Goal: Task Accomplishment & Management: Manage account settings

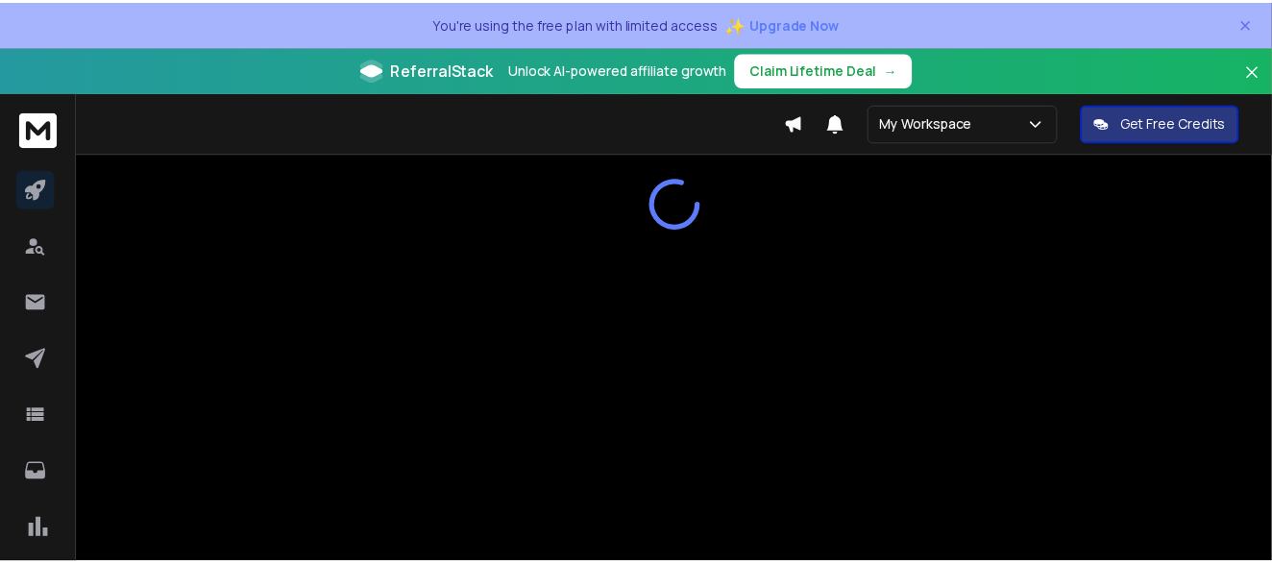
scroll to position [242, 0]
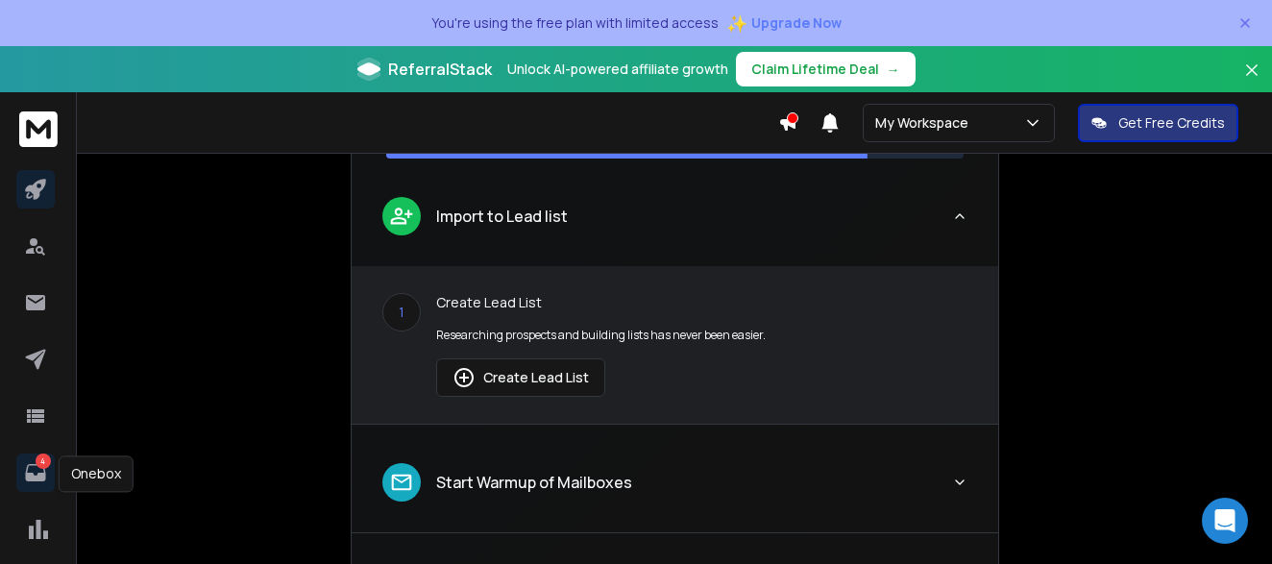
click at [48, 469] on link "4" at bounding box center [35, 473] width 38 height 38
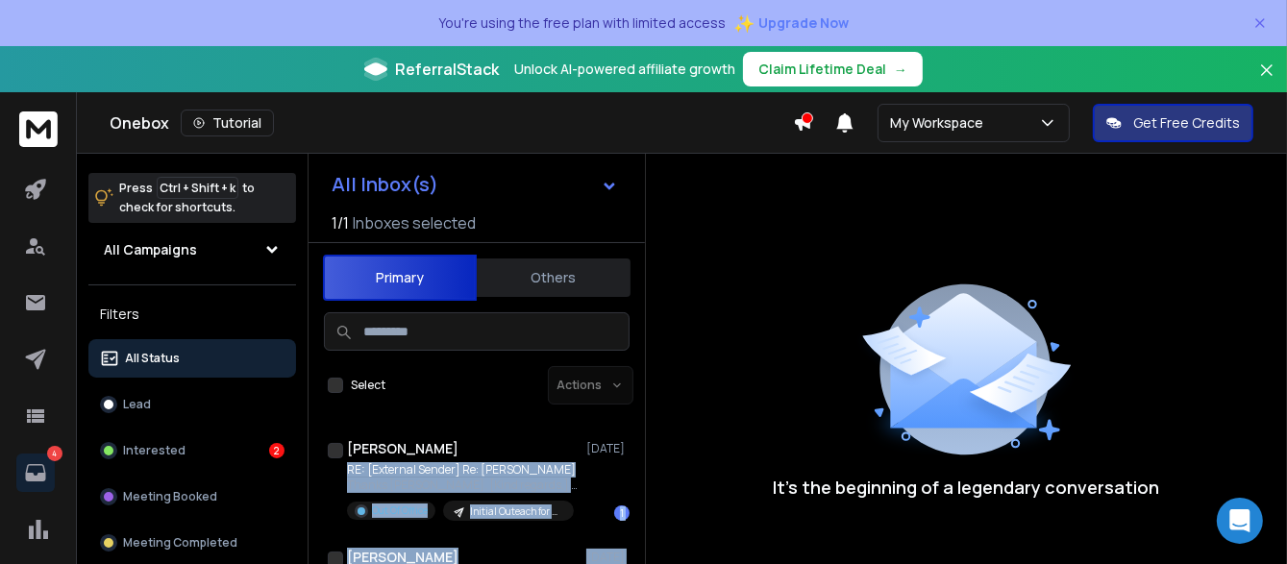
drag, startPoint x: 637, startPoint y: 438, endPoint x: 646, endPoint y: 430, distance: 12.2
click at [646, 430] on div "All Inbox(s) 1 / 1 Inboxes selected Primary Others Select Actions [PERSON_NAME]…" at bounding box center [797, 436] width 979 height 564
click at [173, 443] on p "Interested" at bounding box center [154, 450] width 62 height 15
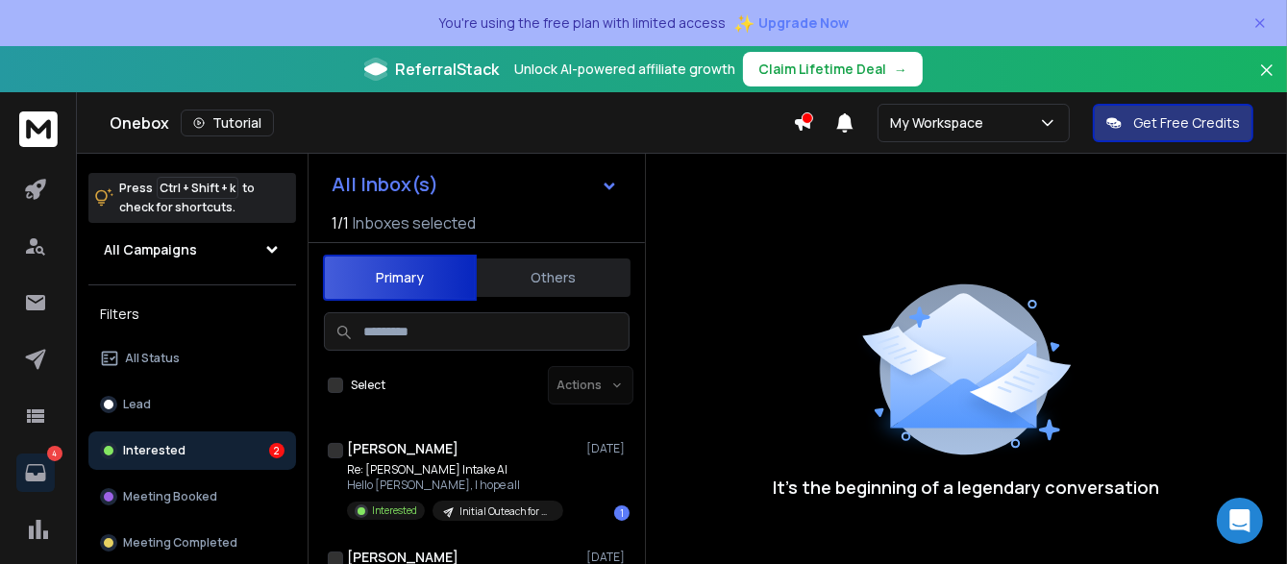
click at [638, 383] on div "Select Actions" at bounding box center [477, 381] width 336 height 46
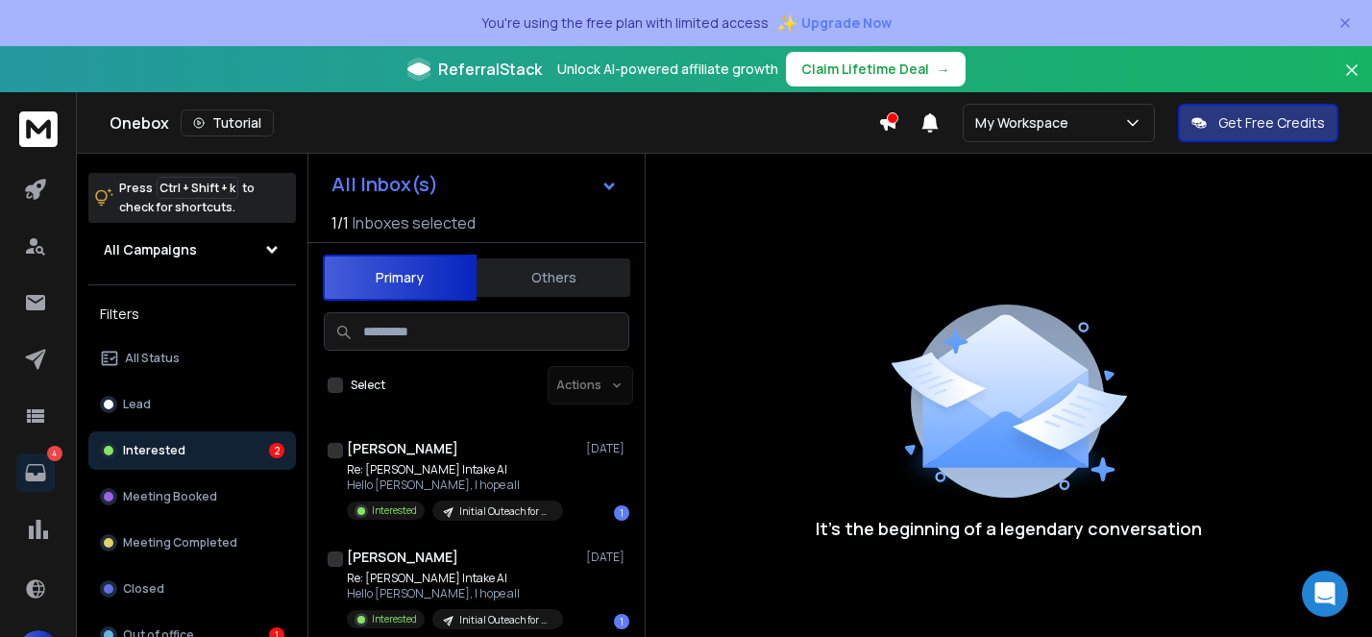
click at [643, 393] on div "Select Actions" at bounding box center [477, 381] width 336 height 46
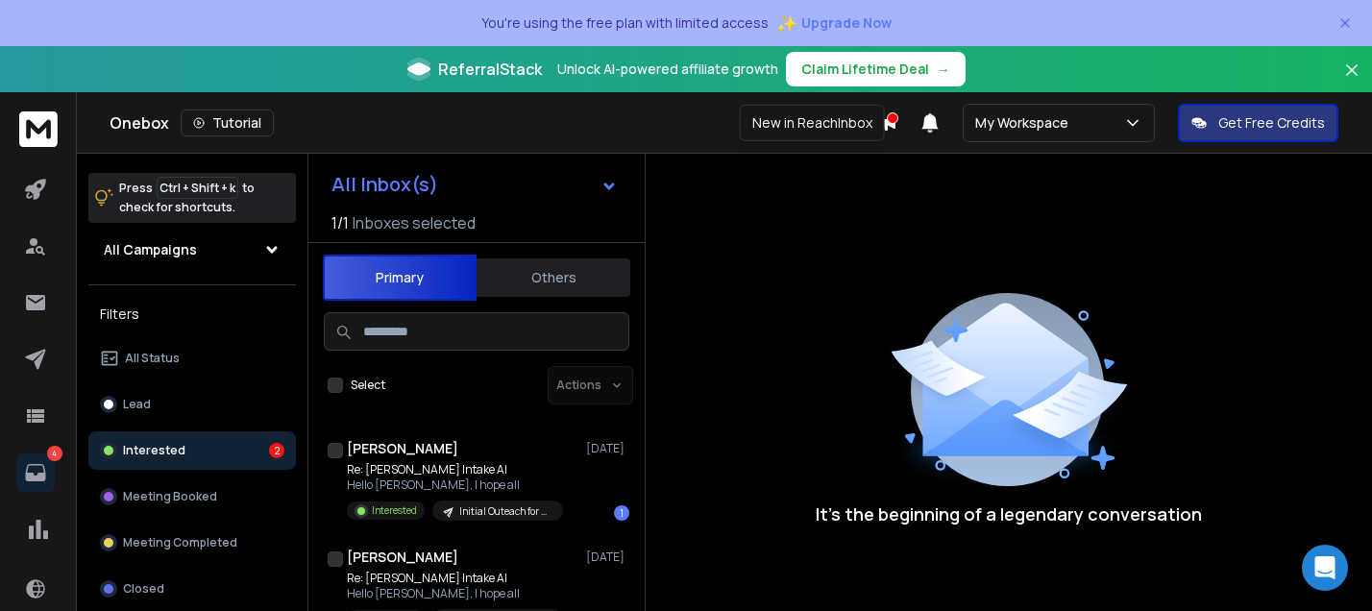
click at [890, 121] on icon at bounding box center [887, 122] width 15 height 15
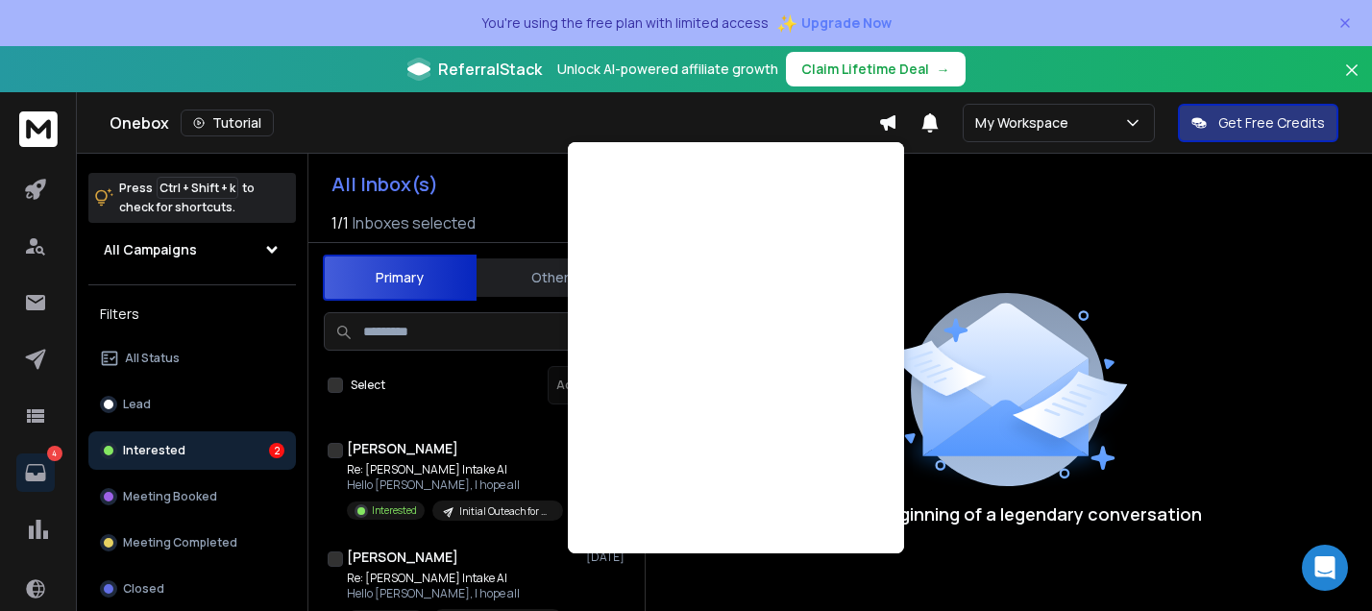
click at [33, 131] on icon at bounding box center [38, 129] width 38 height 36
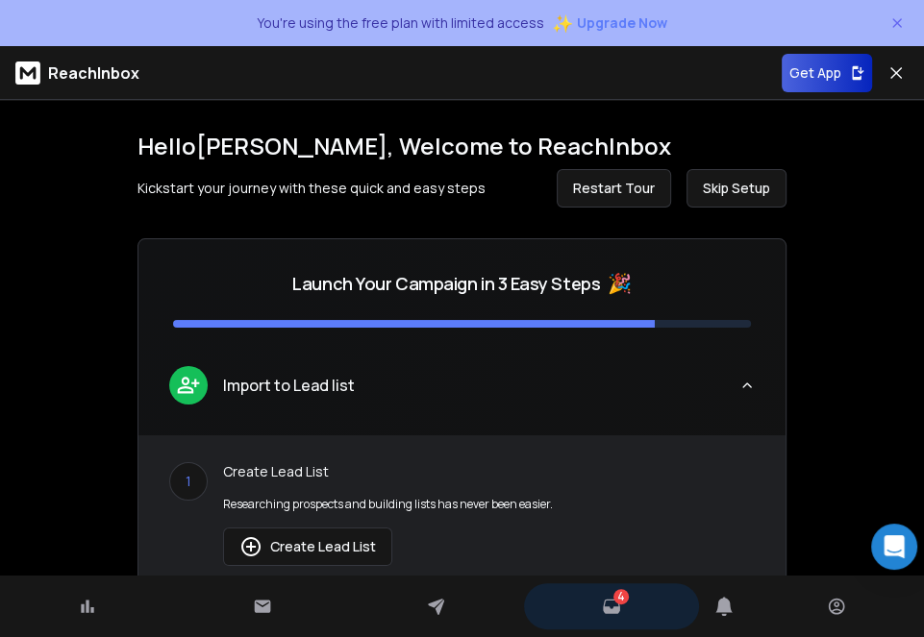
click at [621, 563] on icon at bounding box center [612, 607] width 17 height 14
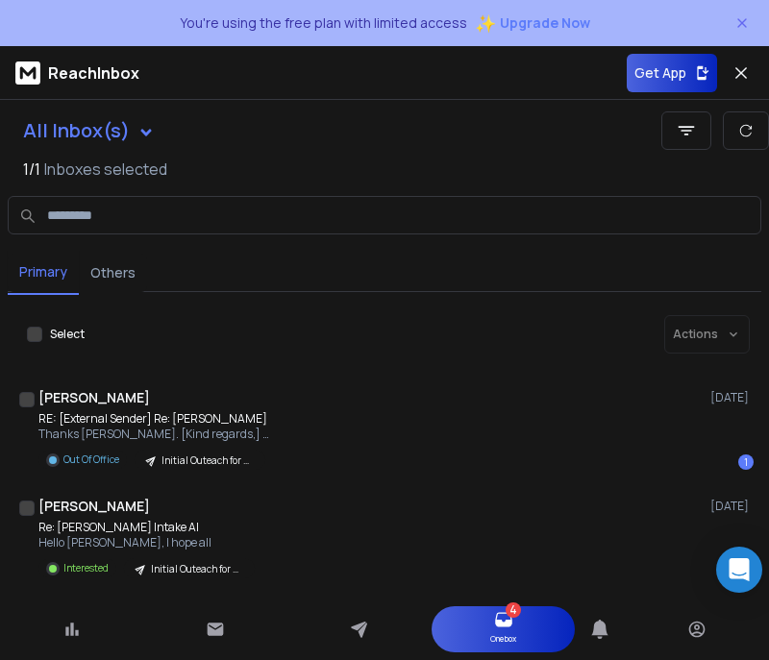
click at [504, 563] on icon at bounding box center [503, 620] width 17 height 14
click at [86, 432] on p "Thanks [PERSON_NAME]. [Kind regards,] [cid:image002.png@01DC3BA5.03AACC80]" at bounding box center [153, 434] width 231 height 15
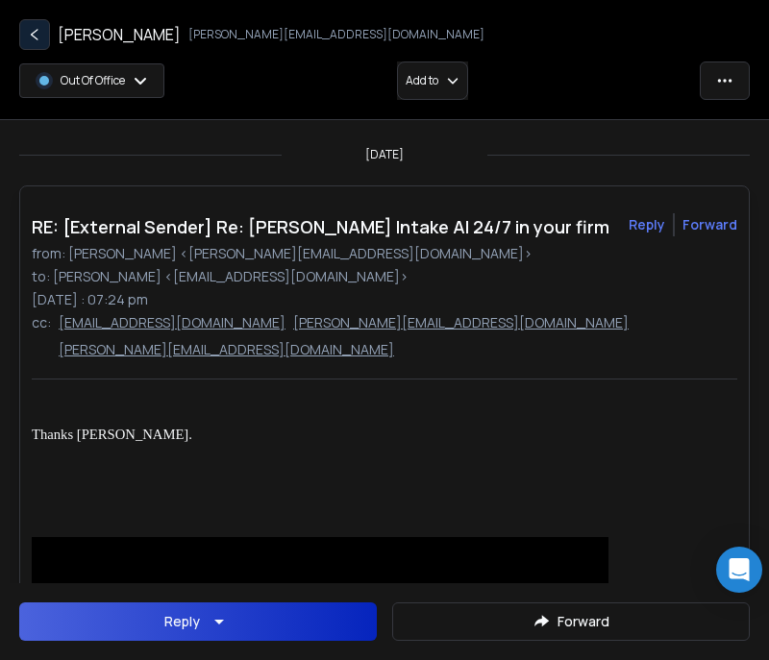
click at [37, 39] on icon at bounding box center [34, 35] width 7 height 12
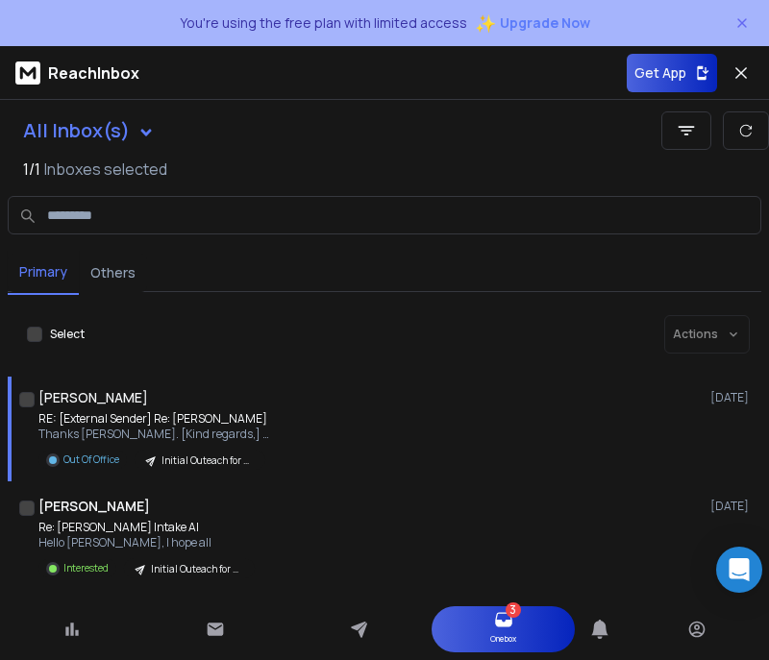
scroll to position [149, 0]
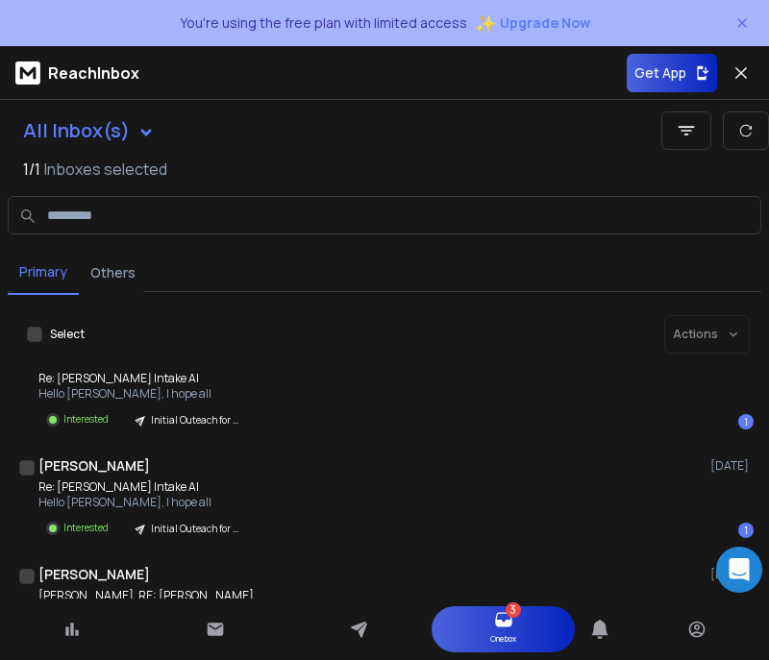
click at [97, 563] on div "[PERSON_NAME] [DATE][PERSON_NAME], RE: [PERSON_NAME] You moving and grooving Ho…" at bounding box center [395, 606] width 715 height 82
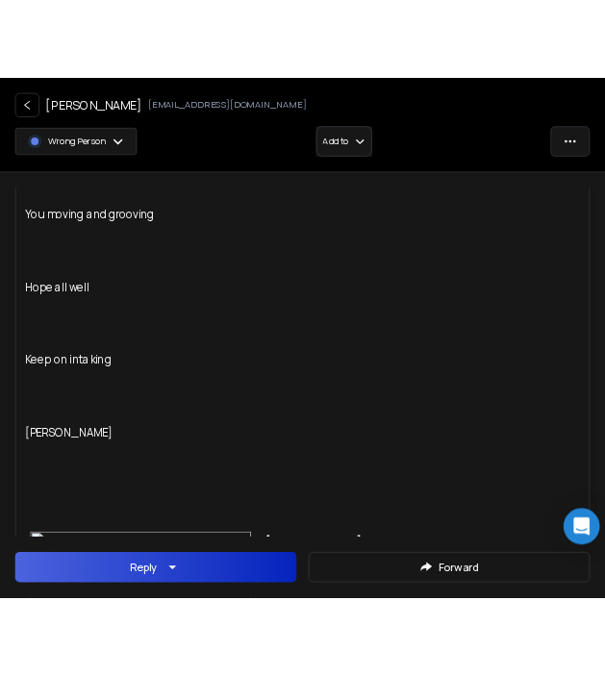
scroll to position [0, 0]
